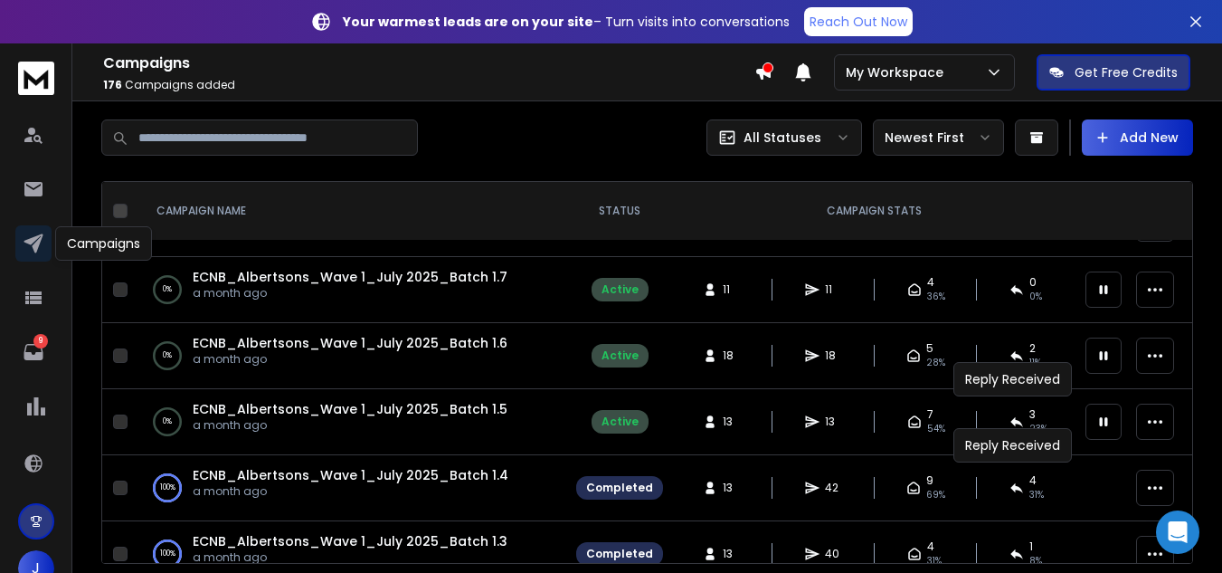
scroll to position [922, 0]
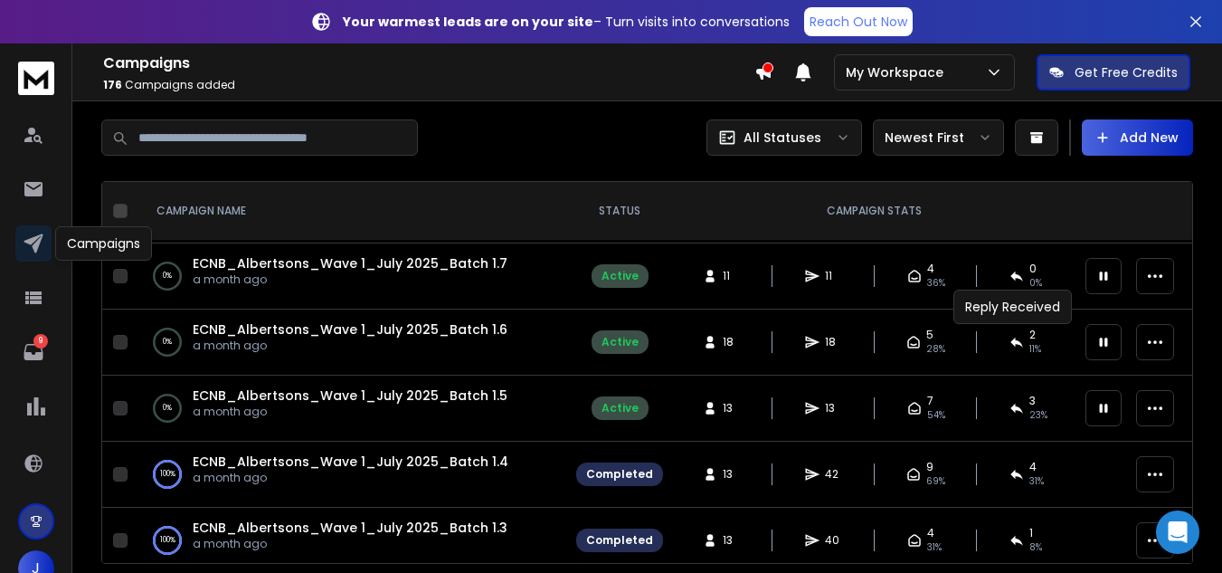
click at [1014, 346] on div "2 11 %" at bounding box center [1028, 342] width 54 height 29
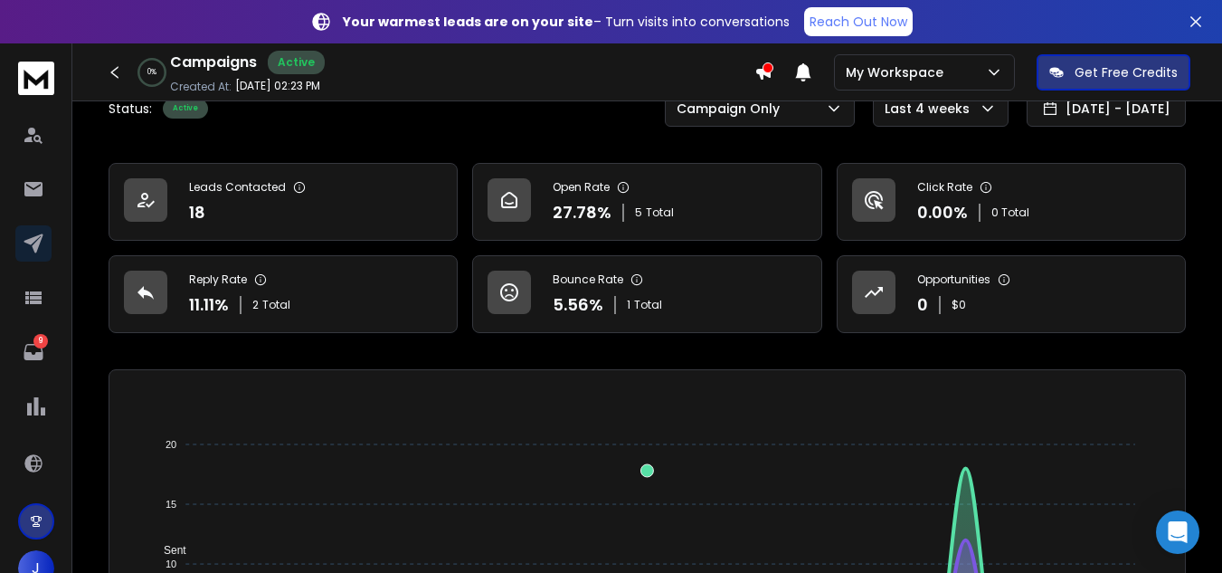
scroll to position [142, 0]
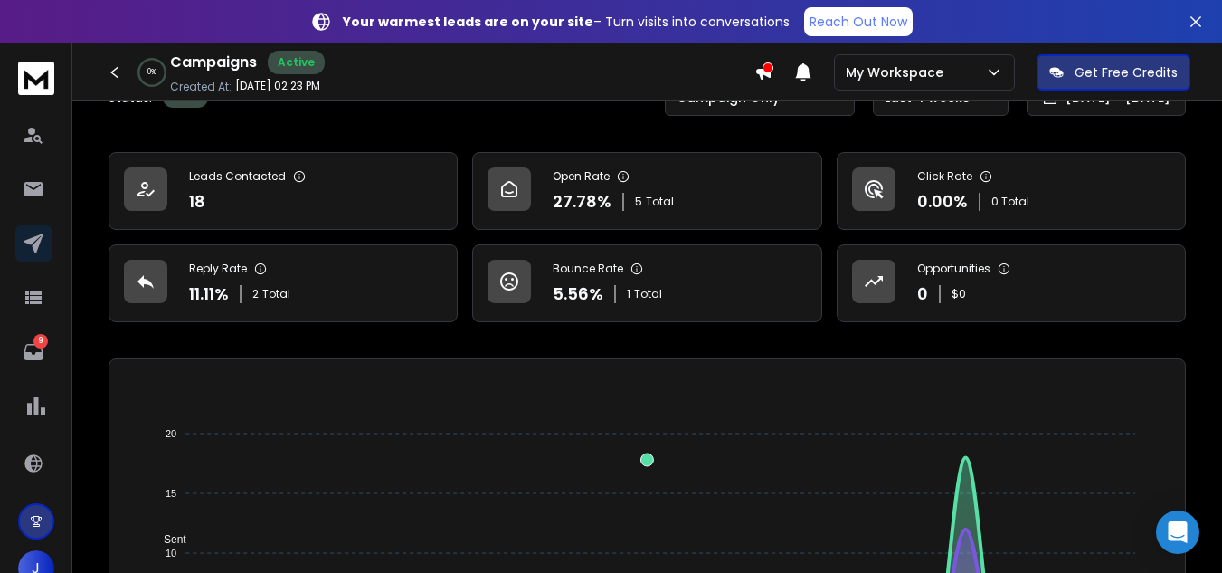
click at [205, 273] on p "Reply Rate" at bounding box center [218, 269] width 58 height 14
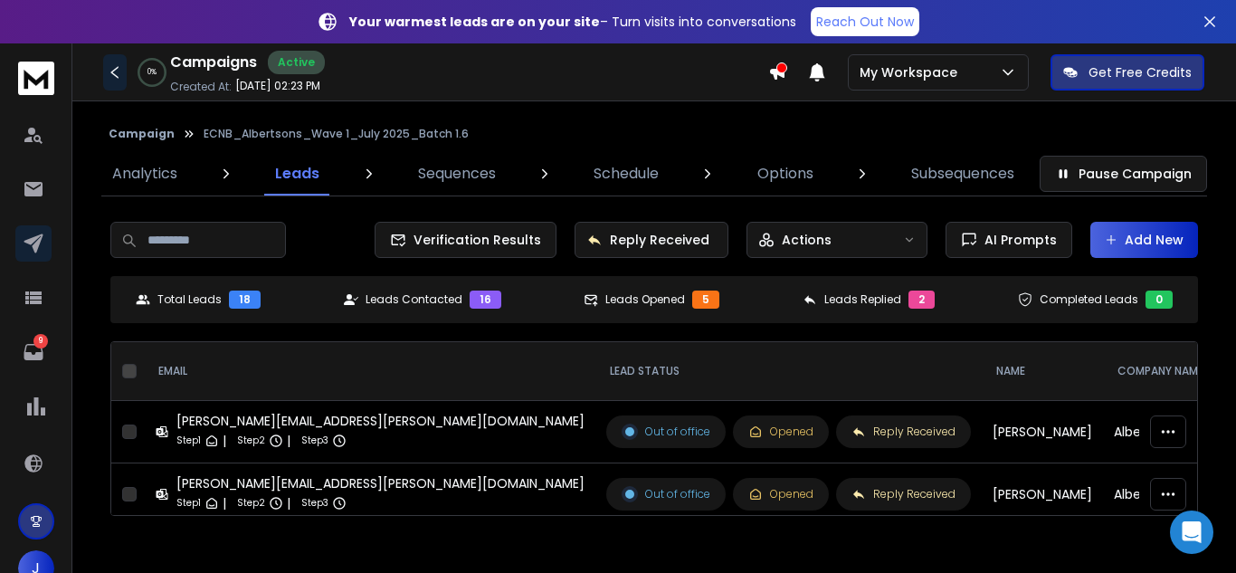
click at [118, 81] on button at bounding box center [115, 72] width 24 height 36
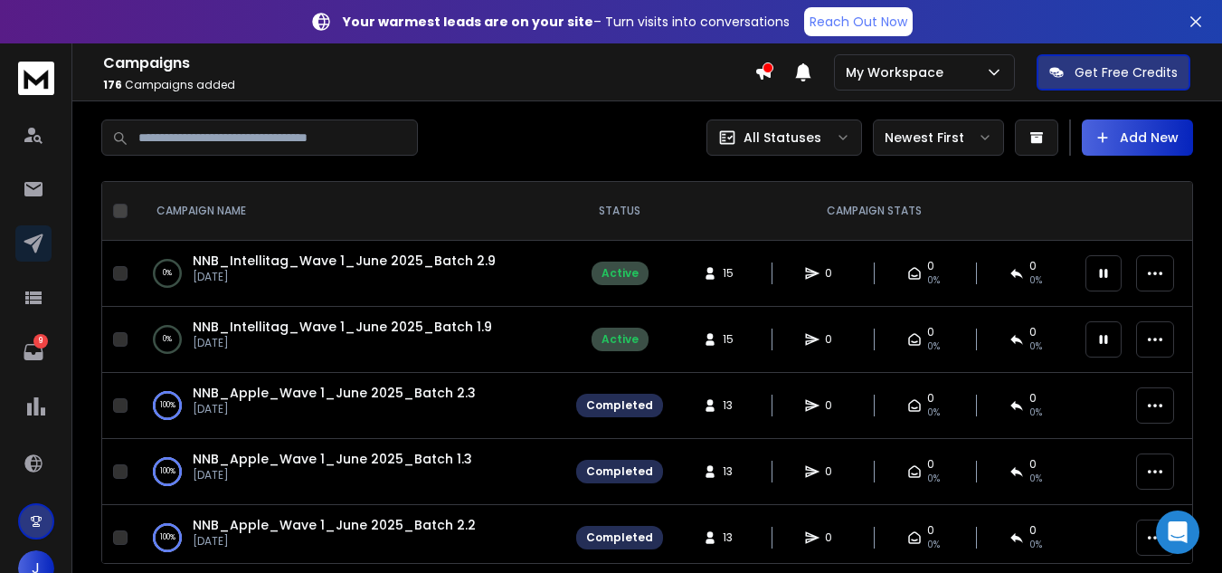
scroll to position [9, 0]
